Goal: Task Accomplishment & Management: Use online tool/utility

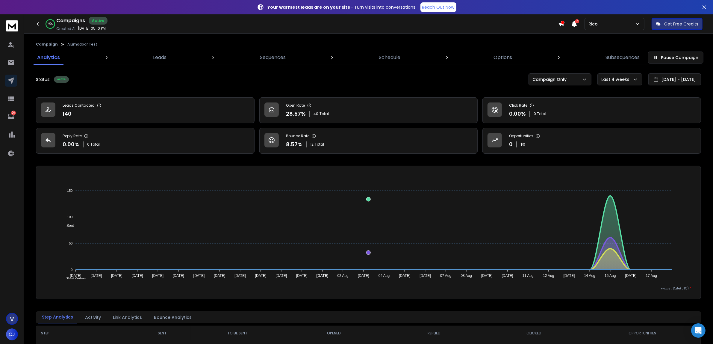
click at [518, 58] on div "Analytics Leads Sequences Schedule Options Subsequences" at bounding box center [338, 57] width 609 height 14
click at [509, 60] on p "Options" at bounding box center [503, 57] width 19 height 7
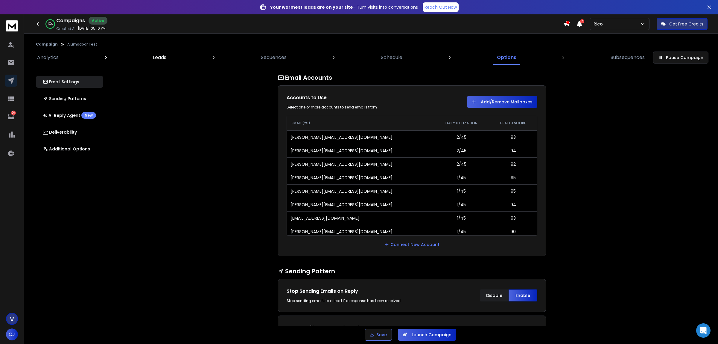
click at [165, 55] on p "Leads" at bounding box center [159, 57] width 13 height 7
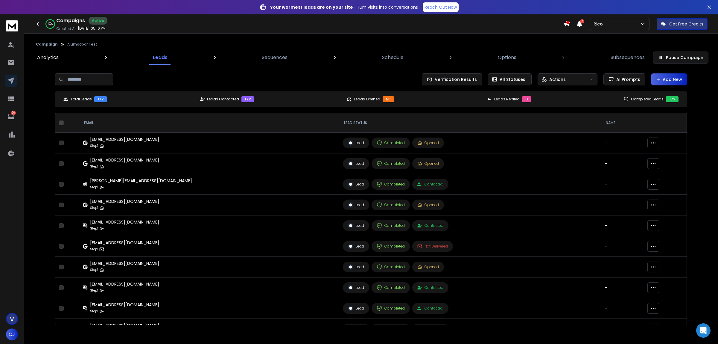
click at [53, 58] on p "Analytics" at bounding box center [48, 57] width 22 height 7
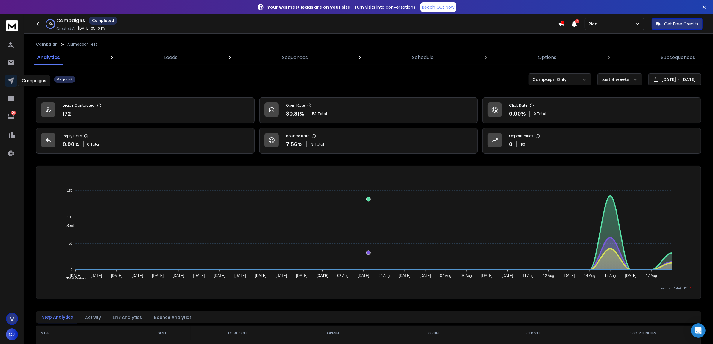
click at [7, 81] on icon at bounding box center [10, 80] width 7 height 7
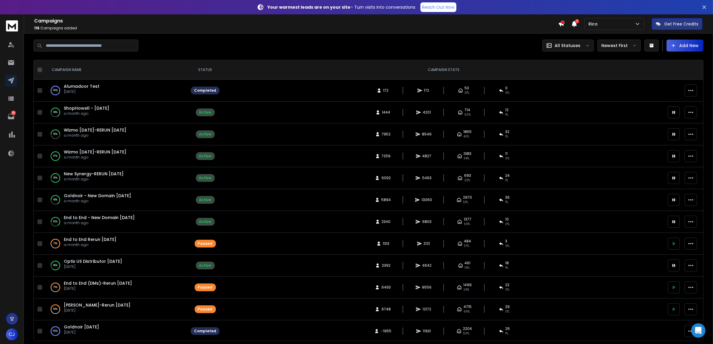
click at [295, 92] on div "172 172 53 31 % 0 0 %" at bounding box center [444, 91] width 434 height 10
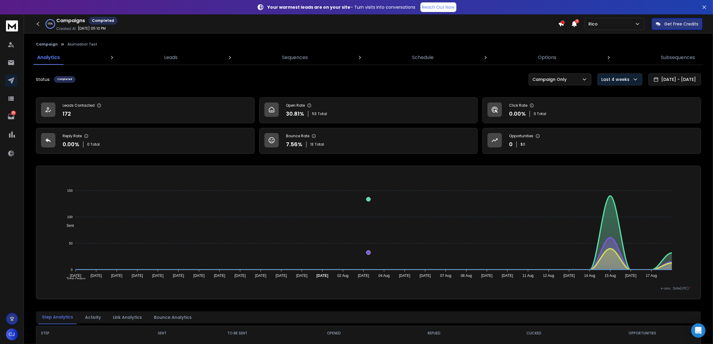
click at [632, 78] on icon "button" at bounding box center [635, 79] width 6 height 6
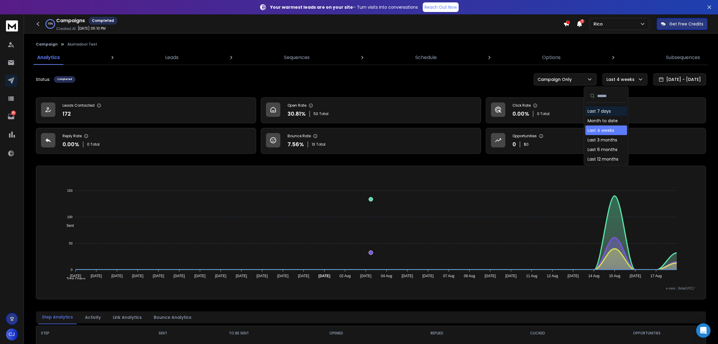
click at [462, 81] on div "Status: Completed Campaign Only Last 4 weeks 20 Jul 2025 - 18 Aug 2025" at bounding box center [371, 79] width 670 height 12
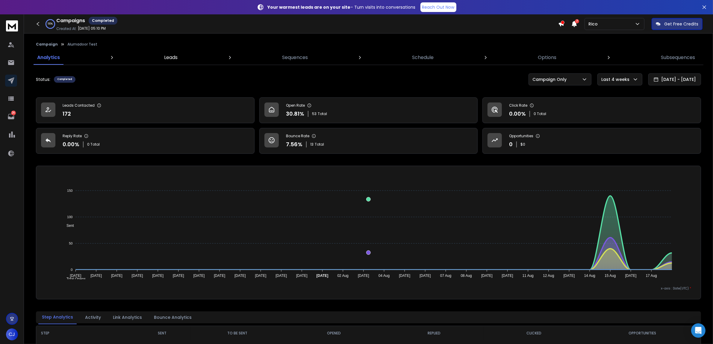
click at [172, 57] on p "Leads" at bounding box center [170, 57] width 13 height 7
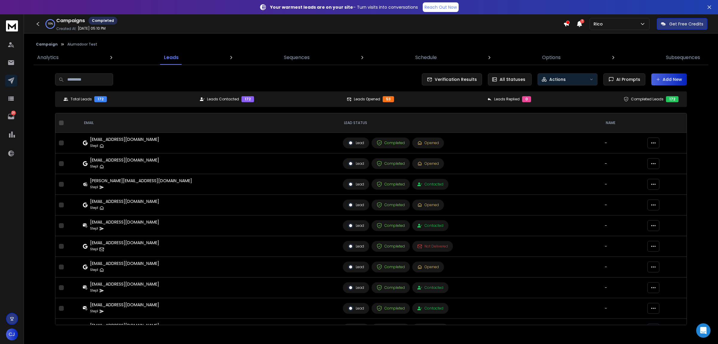
click at [593, 81] on icon "button" at bounding box center [592, 79] width 4 height 5
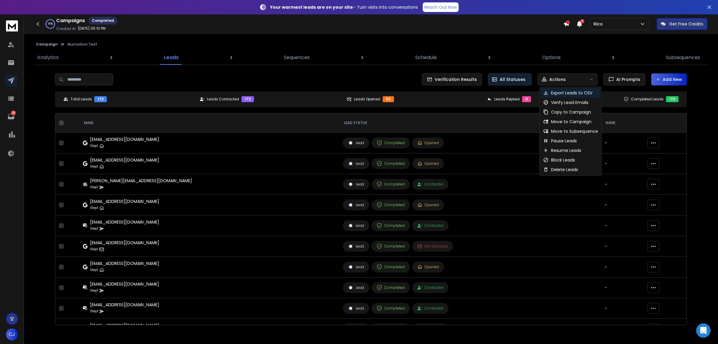
click at [521, 78] on p "All Statuses" at bounding box center [513, 79] width 26 height 6
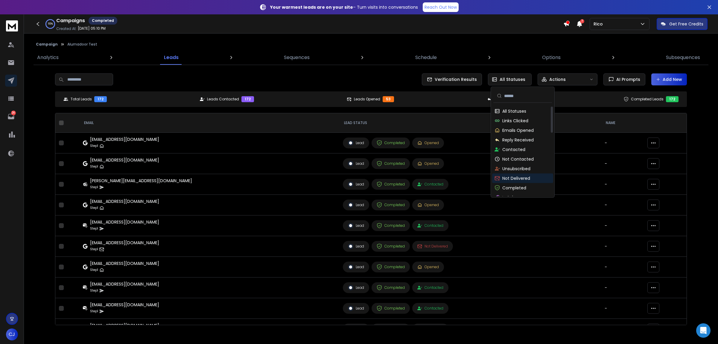
click at [524, 178] on p "Not Delivered" at bounding box center [517, 178] width 28 height 6
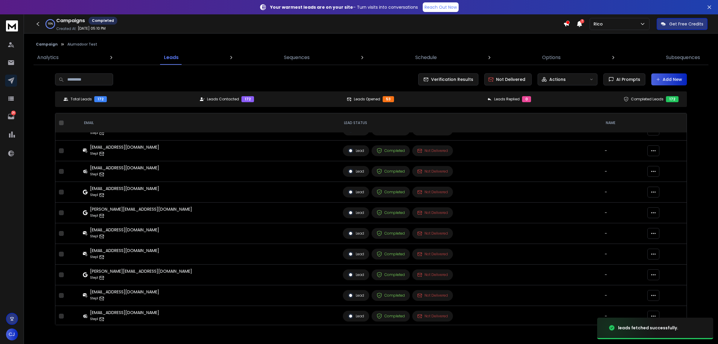
scroll to position [82, 0]
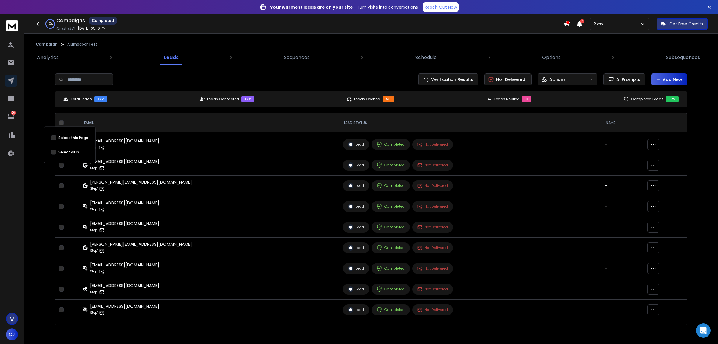
click at [53, 153] on button "Select this Page" at bounding box center [53, 152] width 5 height 5
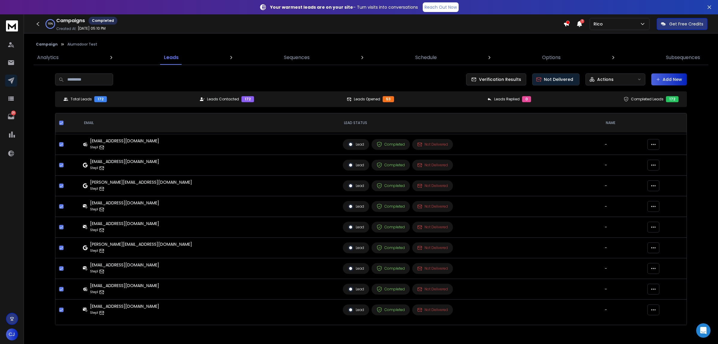
click at [568, 81] on p "Not Delivered" at bounding box center [558, 79] width 29 height 6
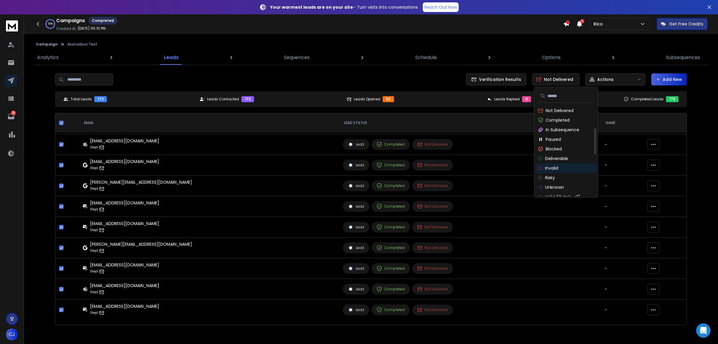
scroll to position [75, 0]
click at [570, 140] on div "Blocked" at bounding box center [566, 142] width 61 height 10
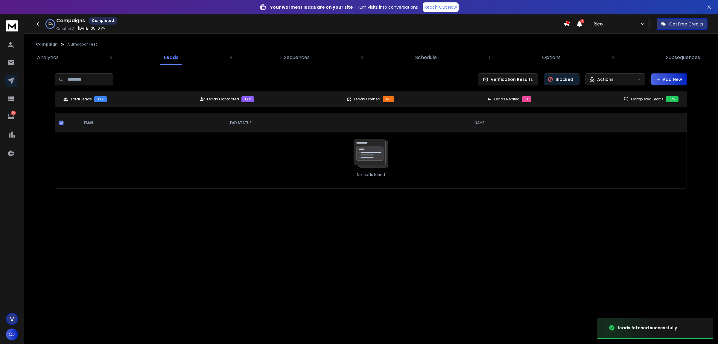
drag, startPoint x: 564, startPoint y: 78, endPoint x: 561, endPoint y: 79, distance: 3.6
click at [564, 77] on p "Blocked" at bounding box center [565, 79] width 18 height 6
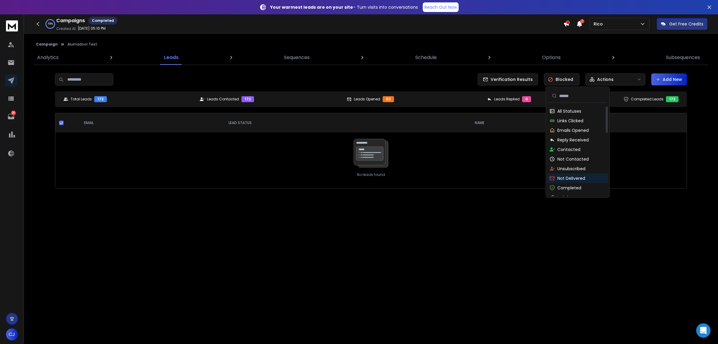
click at [583, 177] on p "Not Delivered" at bounding box center [572, 178] width 28 height 6
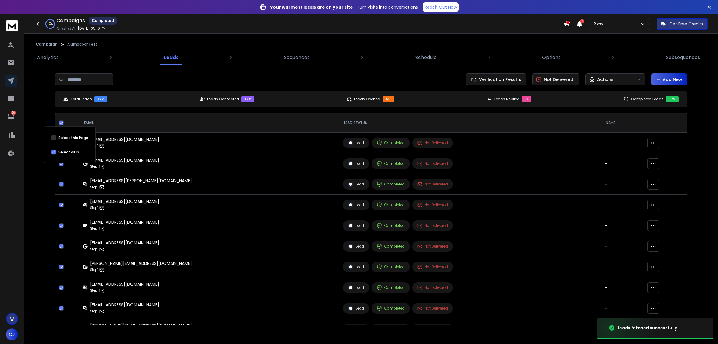
click at [53, 152] on button "Select this Page" at bounding box center [53, 152] width 5 height 5
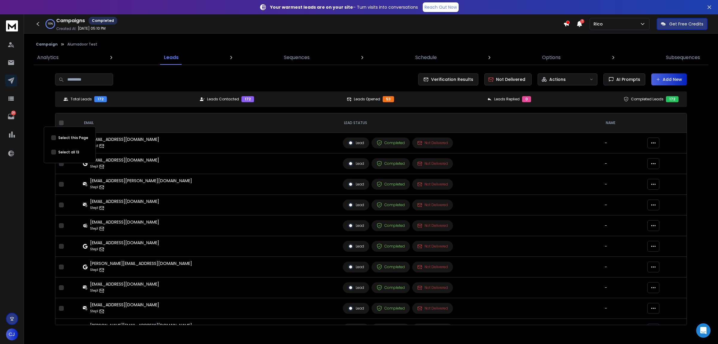
click at [53, 152] on button "Select this Page" at bounding box center [53, 152] width 5 height 5
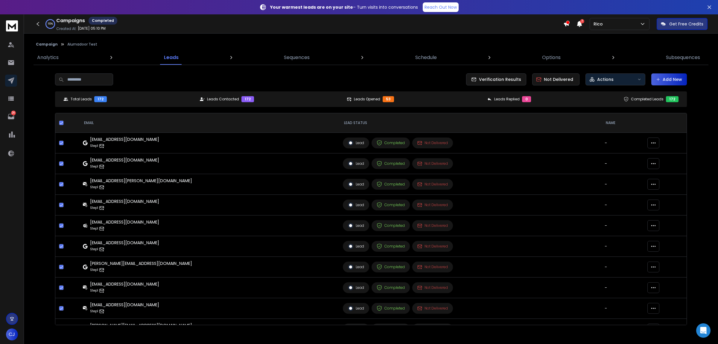
click at [623, 82] on div "Actions" at bounding box center [612, 79] width 45 height 6
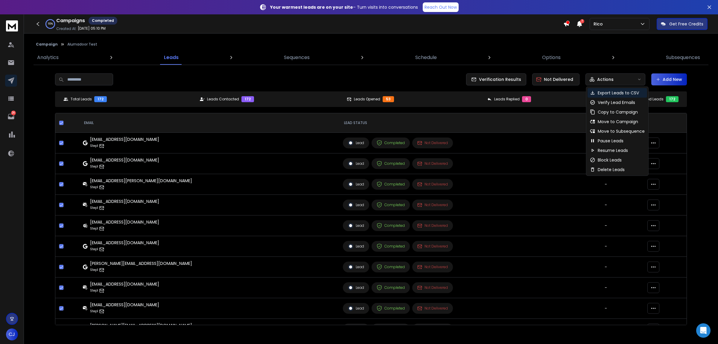
click at [622, 94] on p "Export Leads to CSV" at bounding box center [618, 93] width 41 height 6
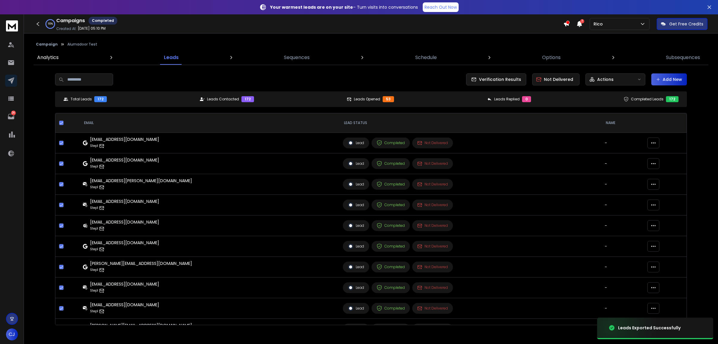
click at [51, 59] on p "Analytics" at bounding box center [48, 57] width 22 height 7
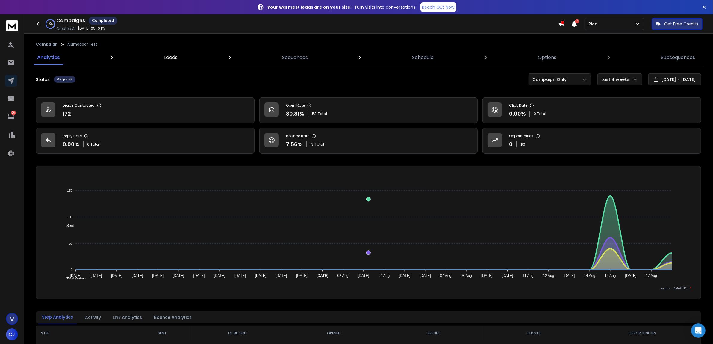
click at [171, 59] on p "Leads" at bounding box center [170, 57] width 13 height 7
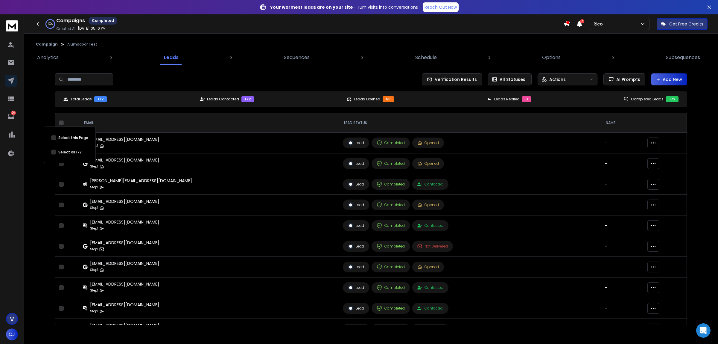
click at [53, 151] on button "Select this Page" at bounding box center [53, 152] width 5 height 5
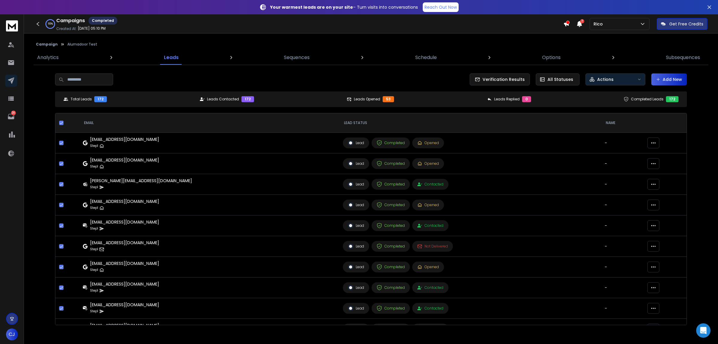
click at [615, 80] on div "Actions" at bounding box center [612, 79] width 45 height 6
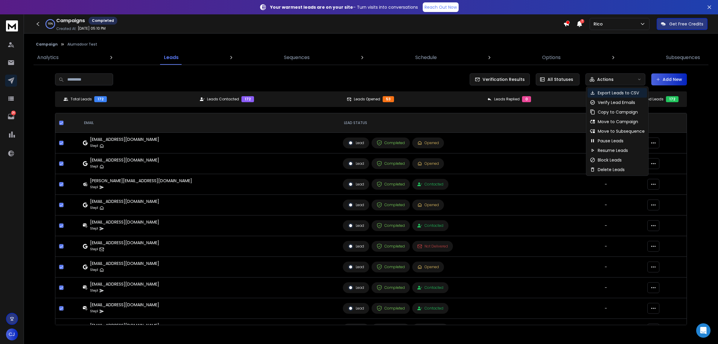
drag, startPoint x: 607, startPoint y: 94, endPoint x: 640, endPoint y: 90, distance: 33.4
click at [607, 94] on p "Export Leads to CSV" at bounding box center [618, 93] width 41 height 6
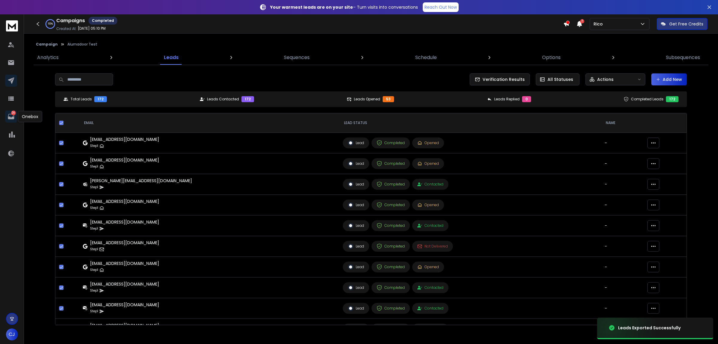
click at [9, 119] on icon at bounding box center [11, 116] width 6 height 5
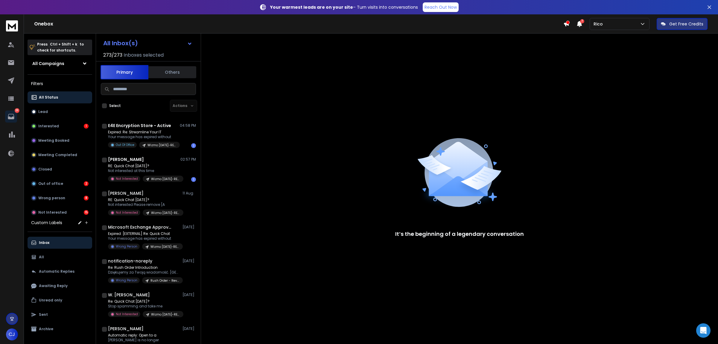
click at [278, 123] on div "It’s the beginning of a legendary conversation" at bounding box center [459, 180] width 517 height 292
